Goal: Task Accomplishment & Management: Use online tool/utility

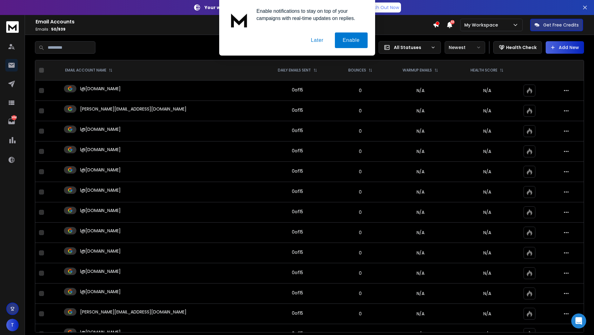
click at [314, 39] on button "Later" at bounding box center [317, 40] width 28 height 16
click at [314, 39] on div "Enable notifications to stay on top of your campaigns with real-time updates on…" at bounding box center [297, 28] width 594 height 56
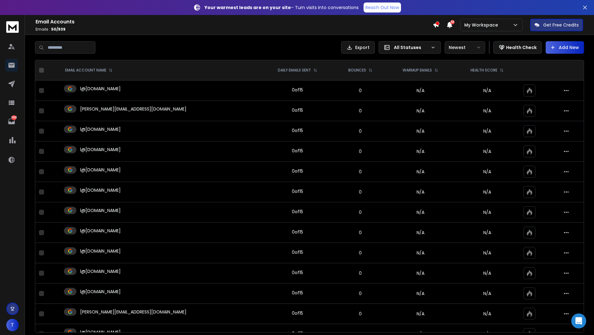
click at [561, 51] on button "Add New" at bounding box center [565, 47] width 38 height 12
drag, startPoint x: 562, startPoint y: 48, endPoint x: 555, endPoint y: 47, distance: 6.9
click at [562, 48] on button "Add New" at bounding box center [565, 47] width 38 height 12
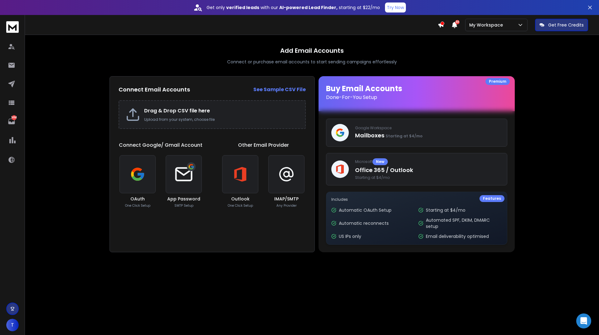
click at [142, 178] on icon at bounding box center [141, 176] width 7 height 6
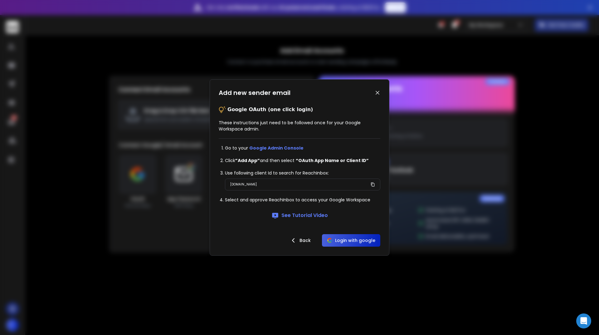
click at [356, 240] on button "Login with google" at bounding box center [351, 240] width 58 height 12
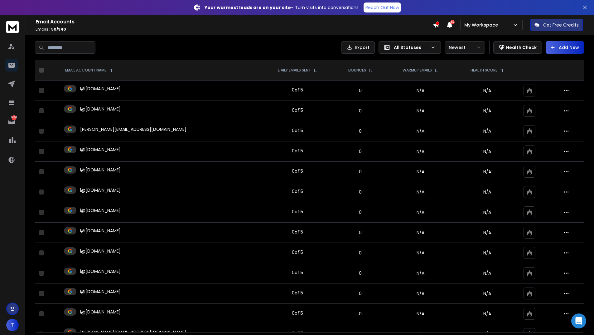
click at [571, 47] on button "Add New" at bounding box center [565, 47] width 38 height 12
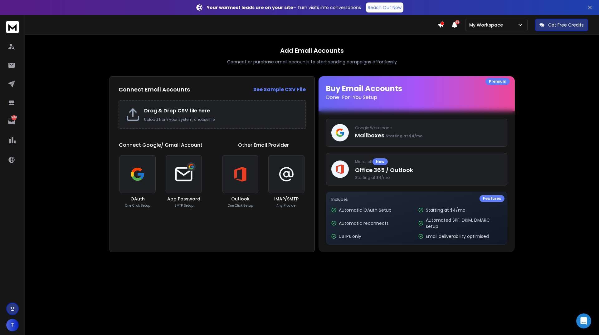
click at [140, 173] on icon at bounding box center [138, 174] width 16 height 19
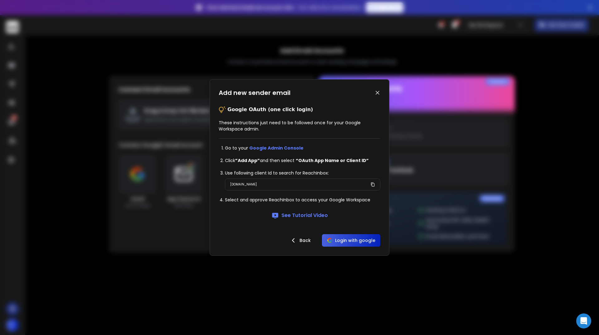
click at [350, 240] on button "Login with google" at bounding box center [351, 240] width 58 height 12
